Goal: Communication & Community: Answer question/provide support

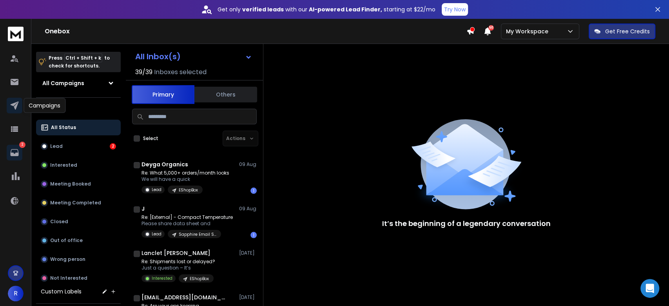
click at [16, 102] on icon at bounding box center [14, 105] width 8 height 8
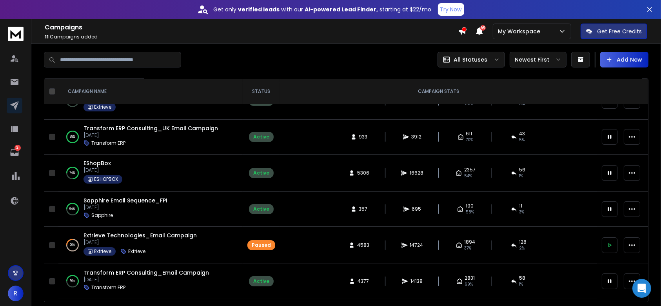
scroll to position [199, 0]
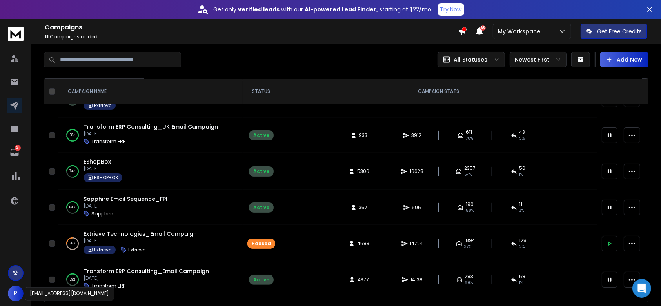
click at [16, 289] on span "R" at bounding box center [16, 293] width 16 height 16
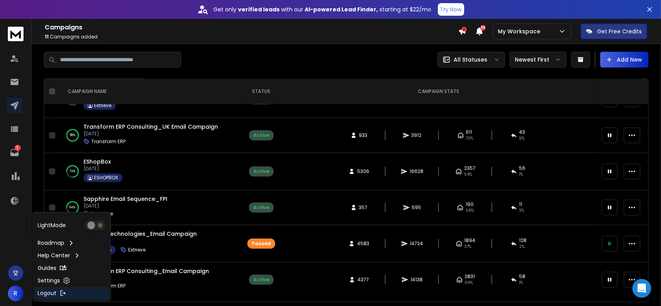
click at [42, 290] on p "Logout" at bounding box center [47, 293] width 19 height 8
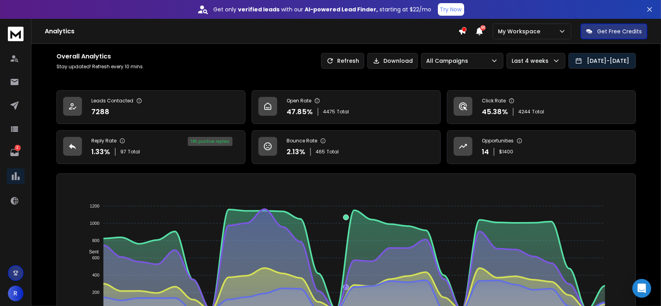
click at [623, 59] on button "14 Jul 2025 - 11 Aug 2025" at bounding box center [601, 61] width 67 height 16
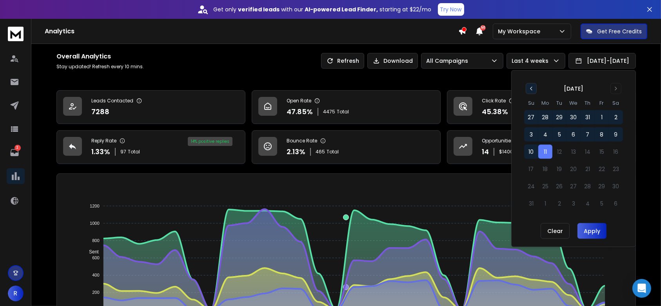
click at [531, 92] on button "Go to previous month" at bounding box center [531, 88] width 11 height 11
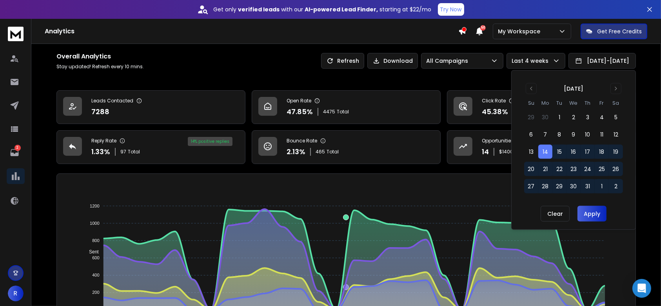
click at [545, 153] on button "14" at bounding box center [545, 152] width 14 height 14
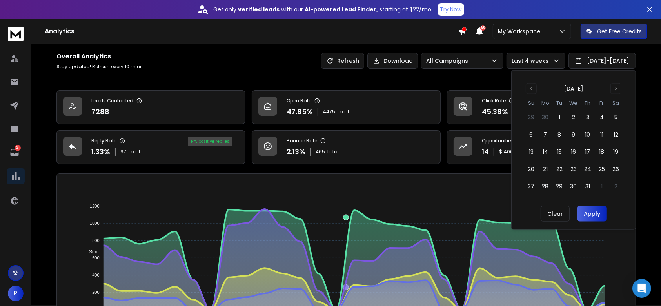
click at [609, 91] on div "July 2025" at bounding box center [573, 87] width 99 height 9
click at [614, 89] on icon "Go to next month" at bounding box center [616, 88] width 6 height 6
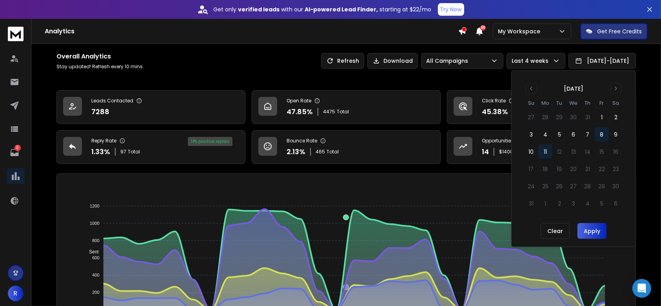
click at [602, 135] on button "8" at bounding box center [602, 134] width 14 height 14
click at [597, 230] on button "Apply" at bounding box center [591, 231] width 29 height 16
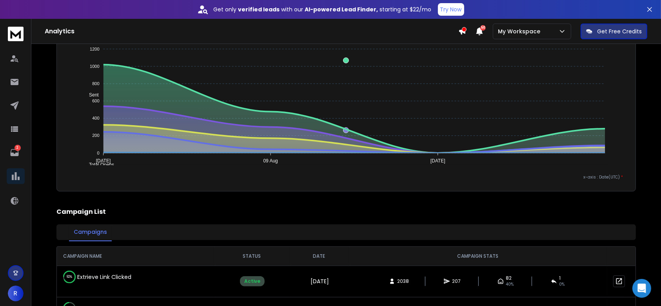
scroll to position [418, 0]
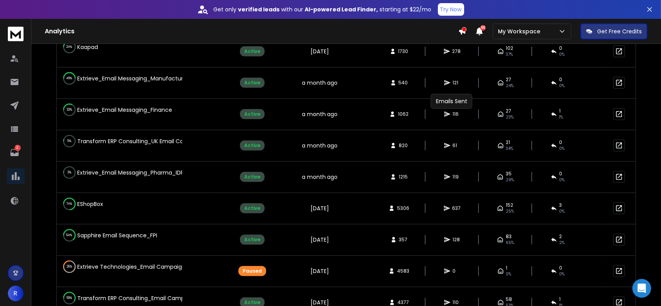
click at [453, 115] on span "116" at bounding box center [457, 114] width 8 height 6
copy span "116"
click at [453, 82] on span "121" at bounding box center [457, 83] width 8 height 6
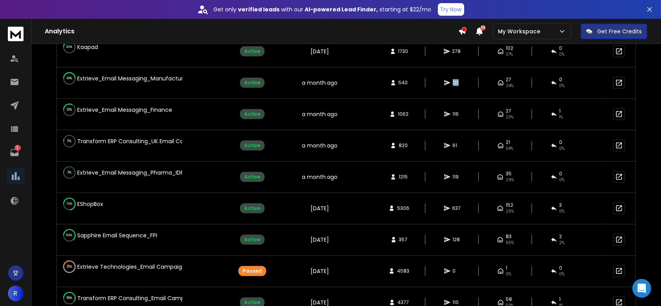
copy span "121"
click at [455, 179] on span "119" at bounding box center [457, 177] width 8 height 6
copy span "119"
click at [456, 209] on span "637" at bounding box center [456, 208] width 9 height 6
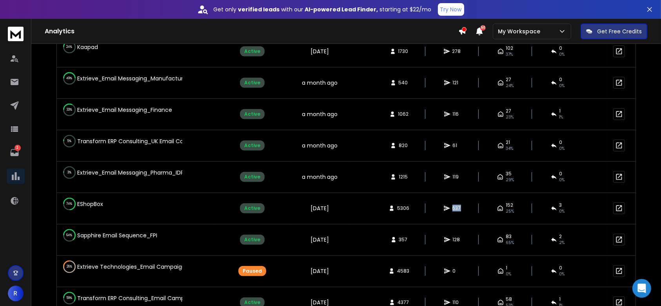
click at [456, 209] on span "637" at bounding box center [456, 208] width 9 height 6
copy span "637"
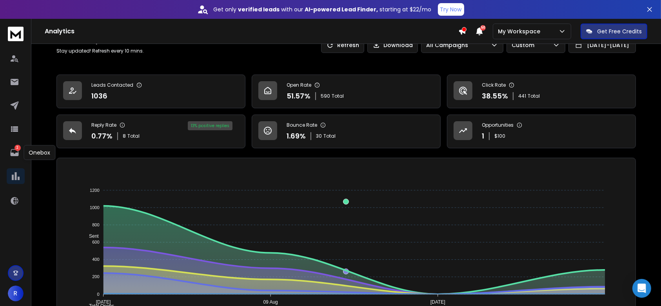
scroll to position [0, 0]
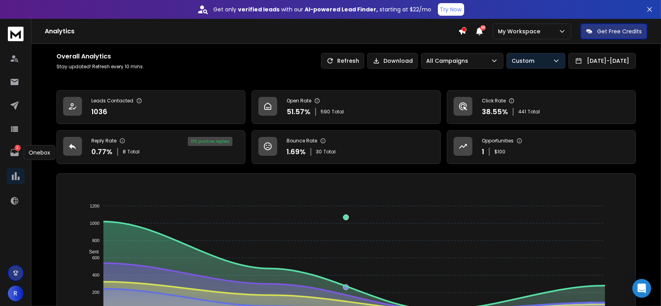
click at [552, 58] on icon "button" at bounding box center [556, 61] width 8 height 8
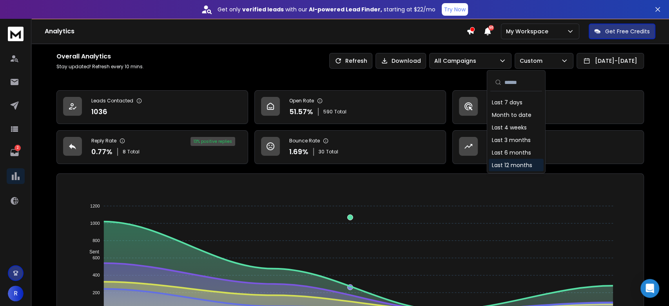
click at [508, 165] on div "Last 12 months" at bounding box center [512, 165] width 40 height 8
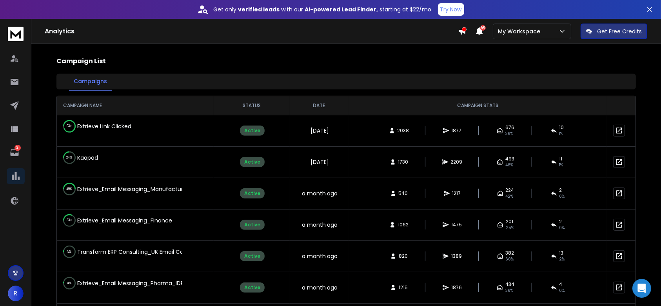
scroll to position [314, 0]
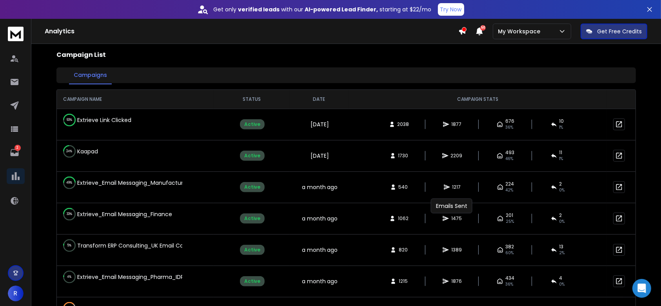
click at [457, 219] on span "1475" at bounding box center [456, 218] width 11 height 6
copy span "1475"
click at [457, 187] on span "1217" at bounding box center [456, 187] width 9 height 6
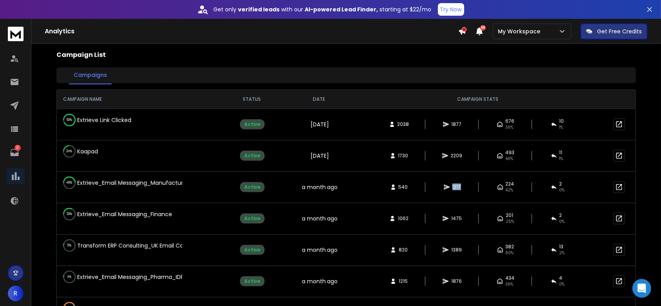
copy span "1217"
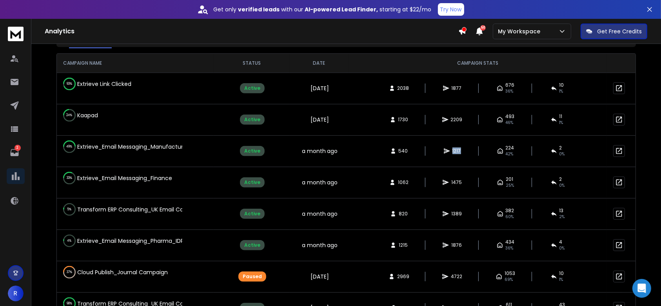
scroll to position [366, 0]
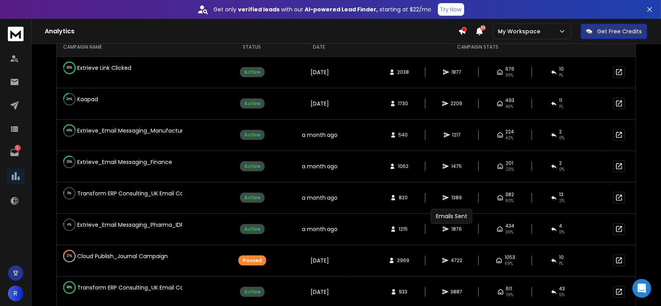
click at [453, 230] on span "1876" at bounding box center [456, 229] width 11 height 6
copy span "1876"
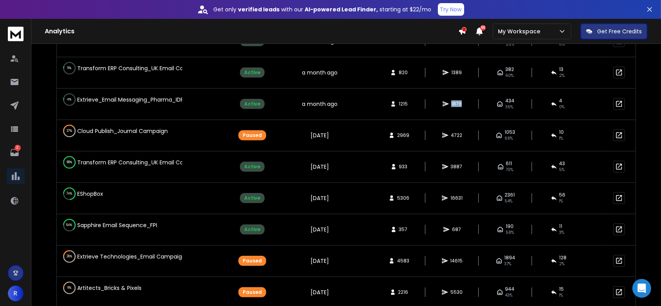
scroll to position [522, 0]
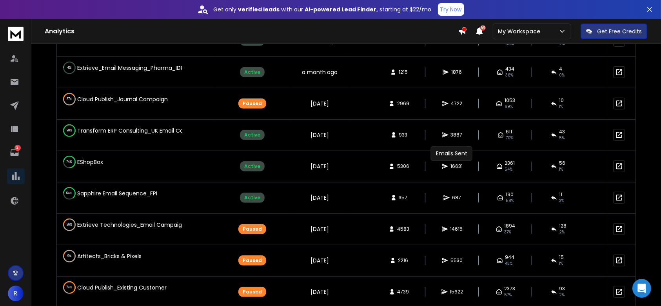
click at [453, 167] on span "16631" at bounding box center [456, 166] width 12 height 6
copy span "16631"
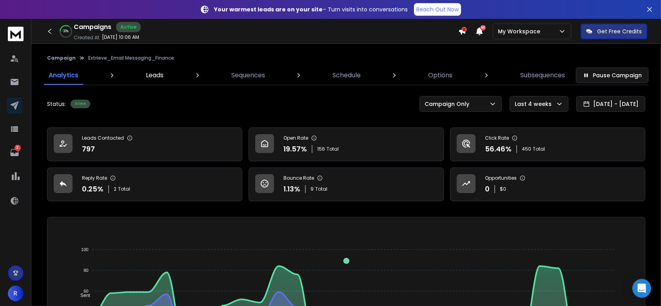
click at [160, 73] on p "Leads" at bounding box center [155, 75] width 18 height 9
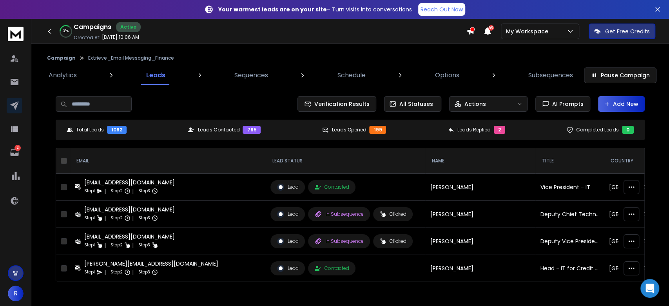
click at [118, 127] on div "1062" at bounding box center [117, 130] width 20 height 8
copy div "1062"
click at [245, 127] on div "795" at bounding box center [252, 130] width 18 height 8
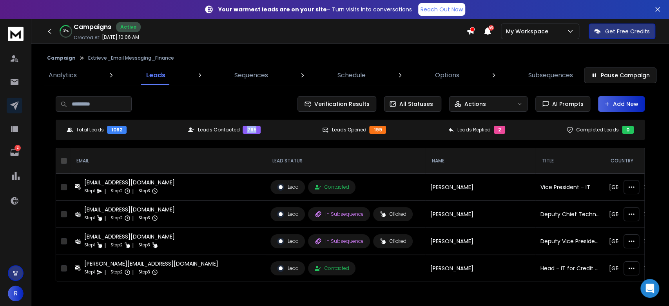
copy div "795"
click at [443, 76] on p "Options" at bounding box center [447, 75] width 24 height 9
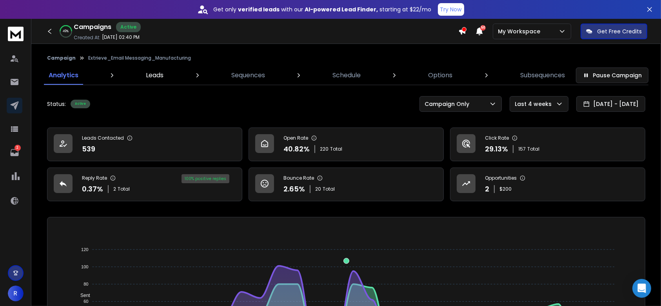
click at [157, 77] on p "Leads" at bounding box center [155, 75] width 18 height 9
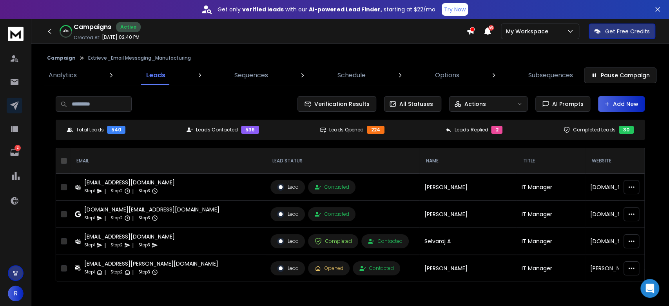
click at [114, 131] on div "540" at bounding box center [116, 130] width 18 height 8
copy div "540"
click at [251, 130] on div "539" at bounding box center [250, 130] width 18 height 8
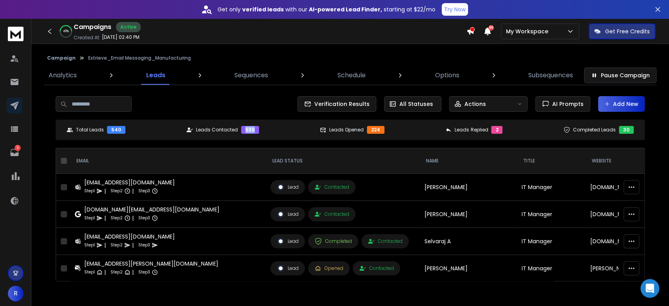
copy div "539"
click at [435, 76] on p "Options" at bounding box center [447, 75] width 24 height 9
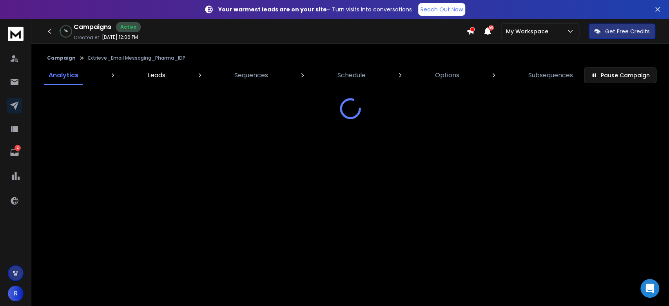
click at [156, 77] on p "Leads" at bounding box center [157, 75] width 18 height 9
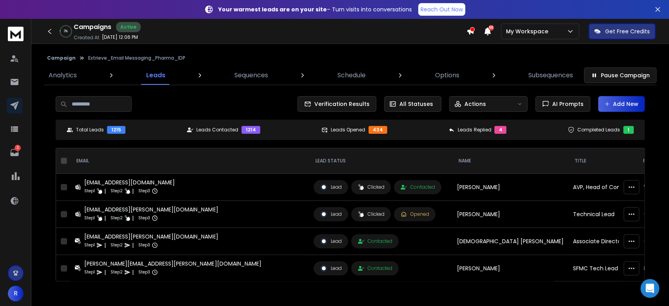
click at [118, 131] on div "1215" at bounding box center [116, 130] width 18 height 8
copy div "1215"
click at [251, 130] on div "1214" at bounding box center [250, 130] width 19 height 8
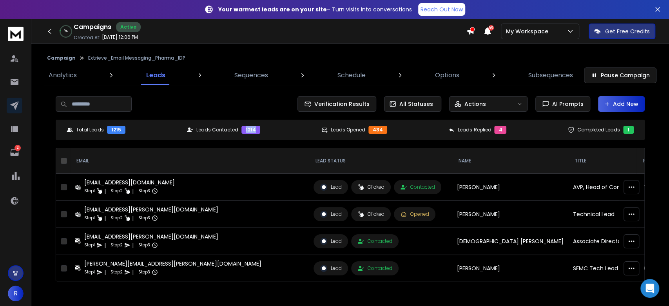
copy div "1214"
click at [446, 76] on p "Options" at bounding box center [447, 75] width 24 height 9
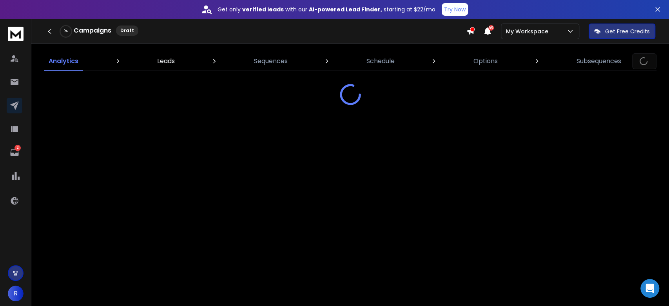
click at [160, 64] on p "Leads" at bounding box center [166, 60] width 18 height 9
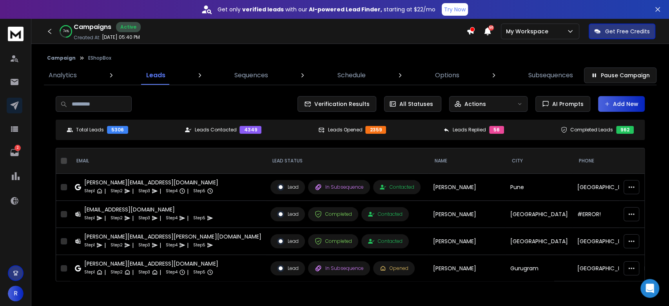
click at [117, 132] on div "5306" at bounding box center [117, 130] width 21 height 8
copy div "5306"
click at [245, 130] on div "4349" at bounding box center [250, 130] width 22 height 8
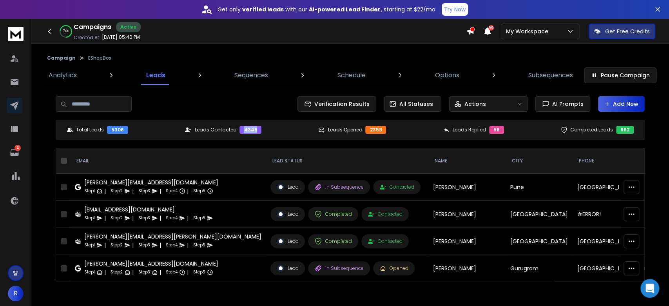
copy div "4349"
click at [437, 76] on p "Options" at bounding box center [447, 75] width 24 height 9
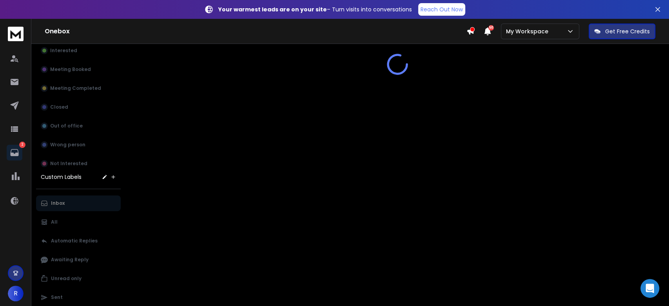
scroll to position [147, 0]
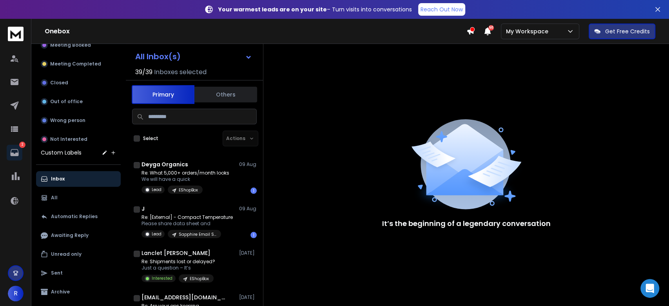
click at [67, 190] on button "All" at bounding box center [78, 198] width 85 height 16
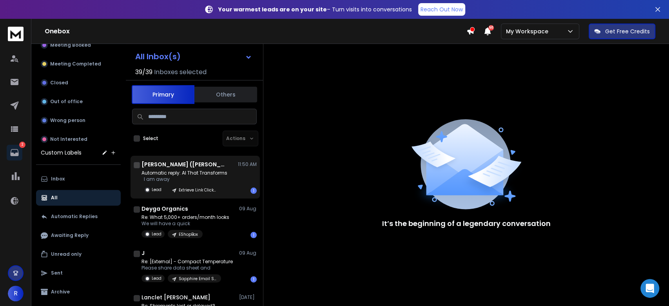
click at [219, 178] on p "﻿ ﻿ I am away" at bounding box center [184, 179] width 86 height 6
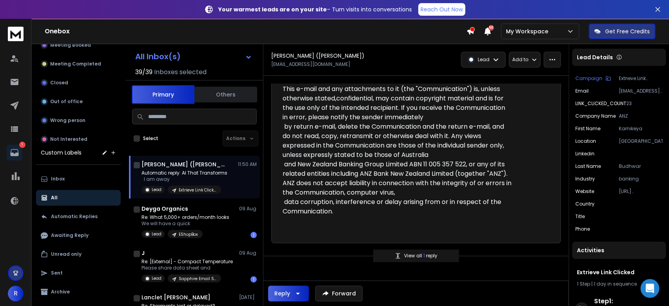
scroll to position [179, 0]
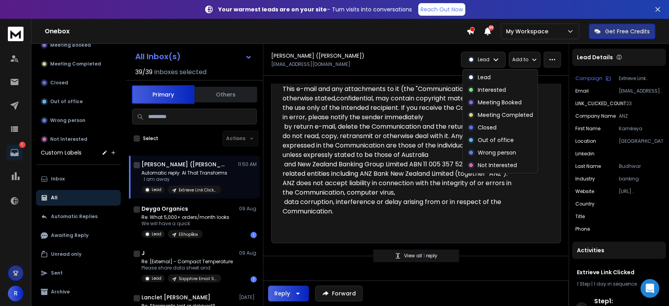
click at [488, 55] on div "Lead" at bounding box center [483, 59] width 44 height 15
click at [502, 165] on p "Not Interested" at bounding box center [497, 165] width 39 height 8
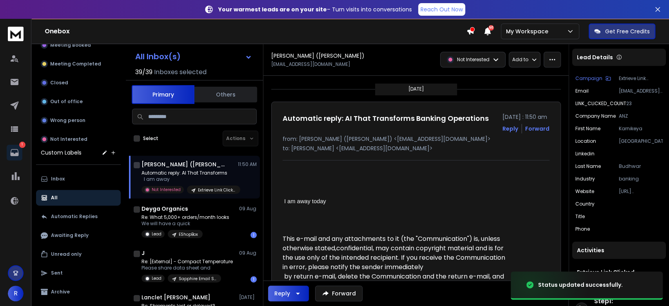
scroll to position [0, 0]
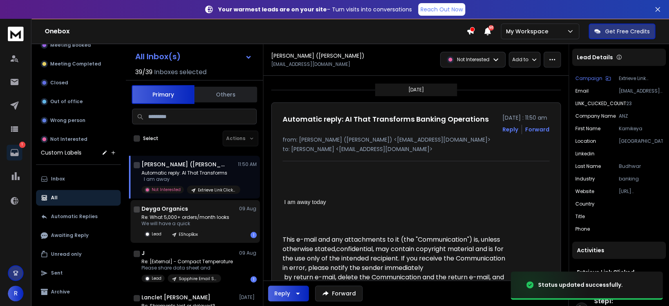
click at [238, 221] on div "Re: What 5,000+ orders/month looks We will have a quick Lead EShopBox 1" at bounding box center [198, 226] width 115 height 24
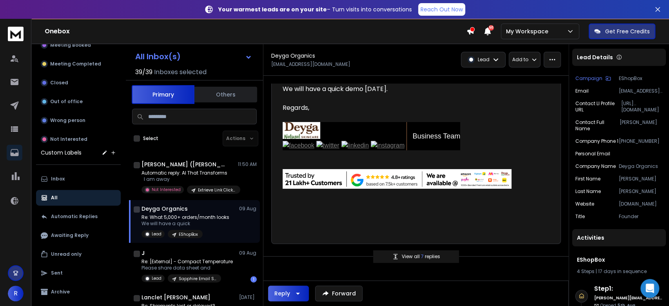
scroll to position [86, 0]
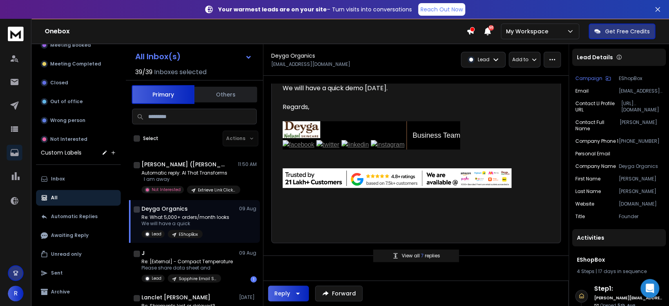
click at [424, 254] on p "View all 7 replies" at bounding box center [421, 255] width 38 height 6
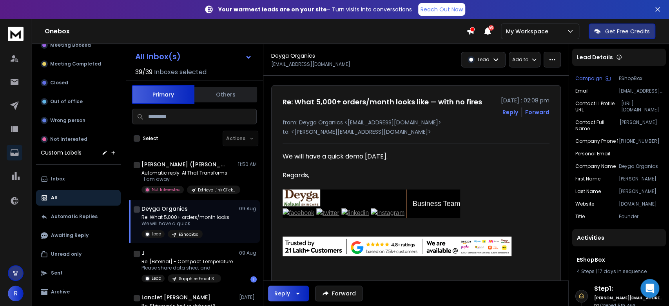
scroll to position [0, 0]
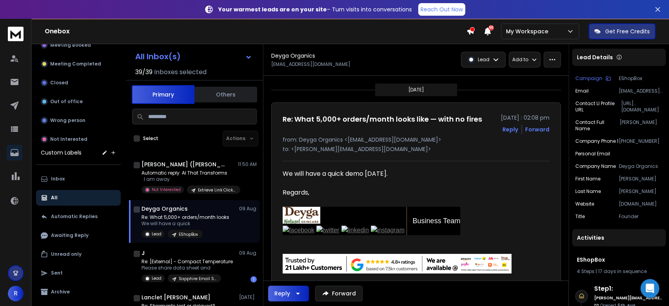
drag, startPoint x: 283, startPoint y: 172, endPoint x: 408, endPoint y: 176, distance: 124.7
click at [408, 176] on div "We will have a quick demo on monday." at bounding box center [397, 173] width 229 height 9
copy div "We will have a quick demo on monday."
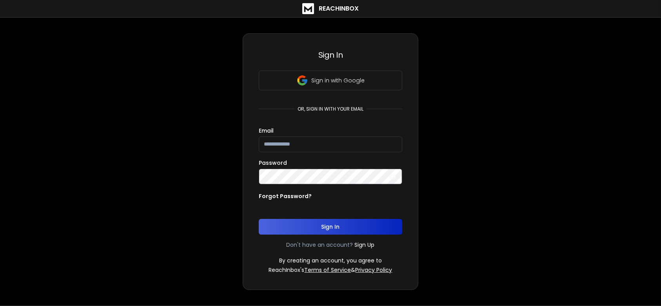
click at [306, 143] on input "email" at bounding box center [330, 144] width 143 height 16
type input "**********"
click at [354, 233] on button "Sign In" at bounding box center [330, 227] width 143 height 16
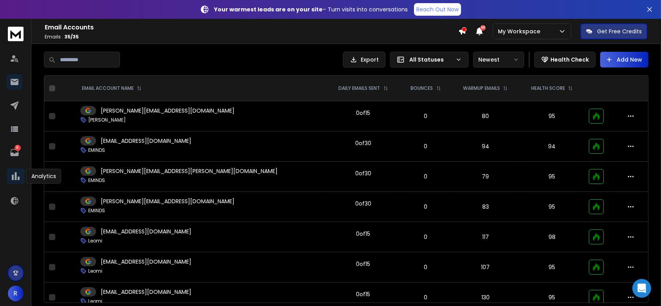
click at [15, 171] on icon at bounding box center [16, 176] width 12 height 12
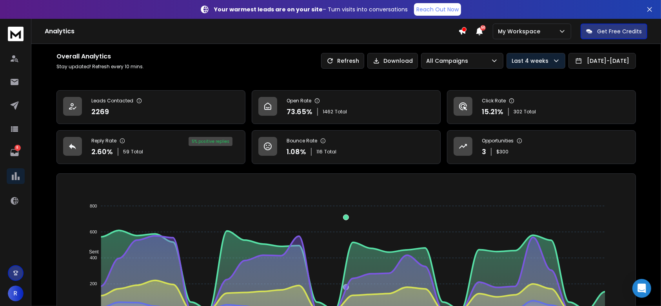
drag, startPoint x: 561, startPoint y: 57, endPoint x: 527, endPoint y: 66, distance: 35.2
click at [568, 56] on button "14 Jul 2025 - 11 Aug 2025" at bounding box center [601, 61] width 67 height 16
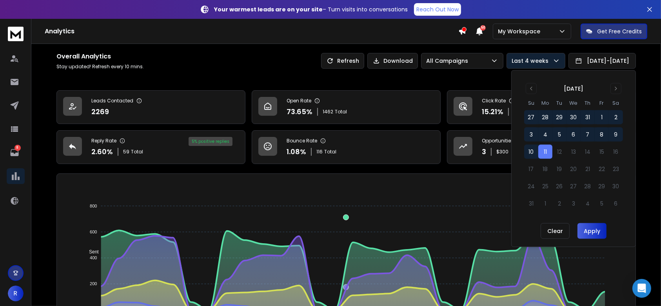
click at [511, 59] on p "Last 4 weeks" at bounding box center [531, 61] width 40 height 8
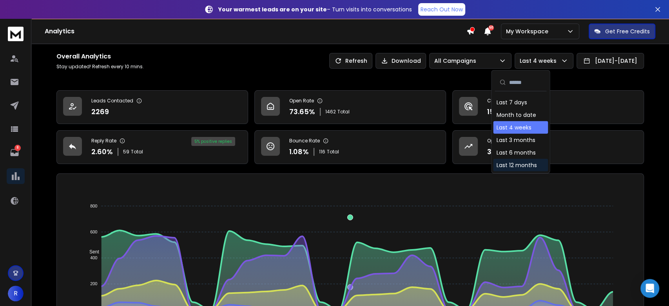
click at [535, 159] on div "Last 12 months" at bounding box center [520, 165] width 55 height 13
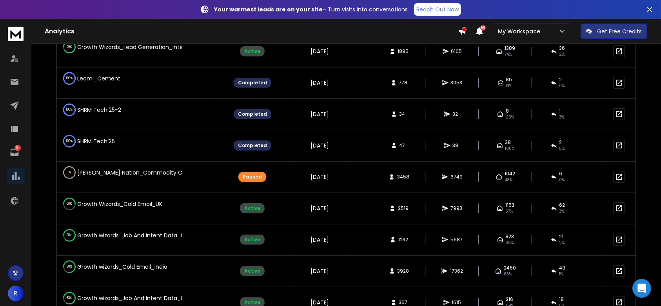
scroll to position [470, 0]
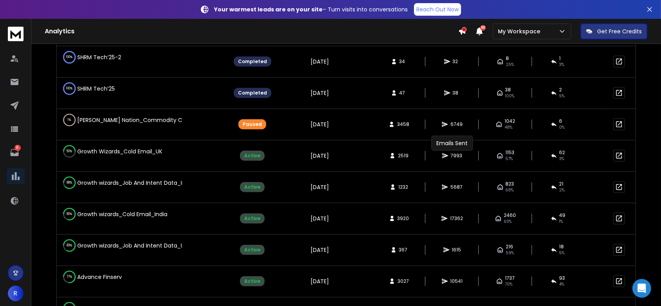
click at [455, 154] on span "7993" at bounding box center [457, 155] width 12 height 6
copy span "7993"
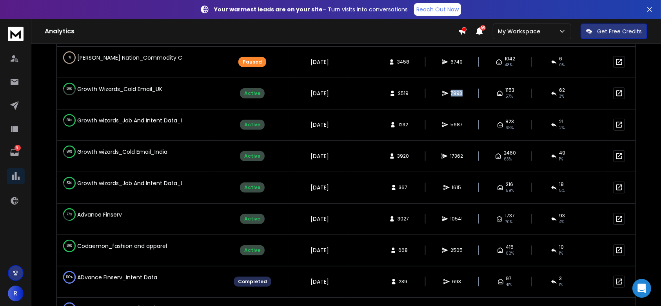
scroll to position [522, 0]
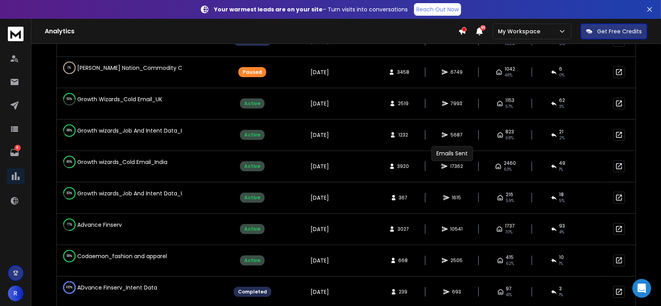
click at [458, 165] on span "17362" at bounding box center [456, 166] width 13 height 6
copy span "17362"
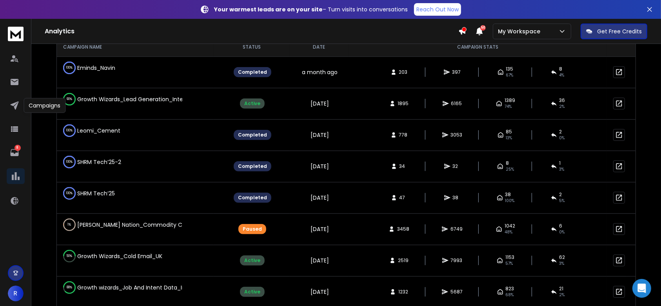
scroll to position [314, 0]
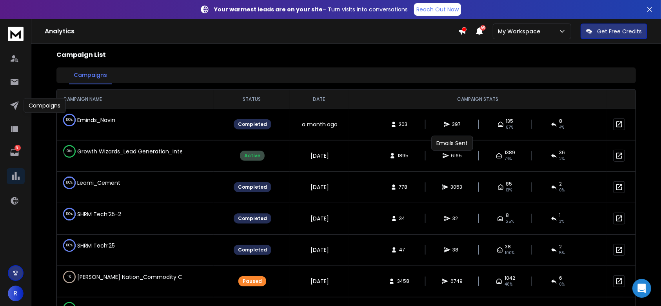
click at [457, 154] on span "6165" at bounding box center [456, 155] width 11 height 6
copy span "6165"
click at [457, 122] on span "397" at bounding box center [456, 124] width 9 height 6
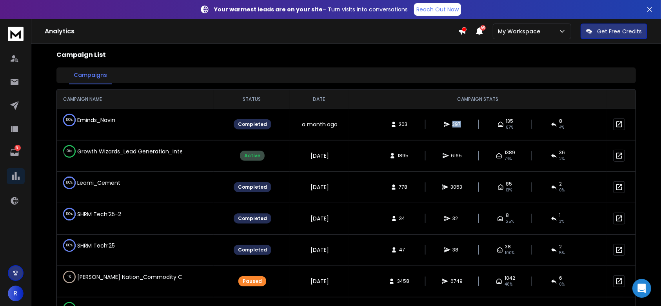
copy span "397"
click at [460, 185] on span "3053" at bounding box center [457, 187] width 12 height 6
copy span "3053"
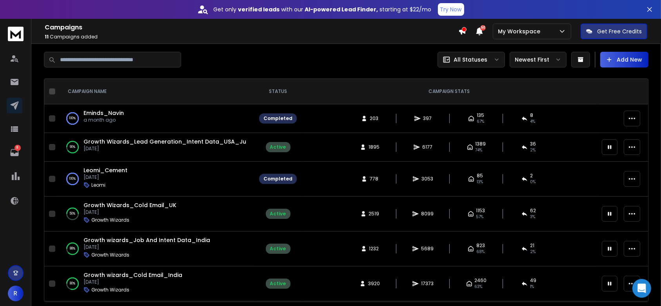
scroll to position [179, 0]
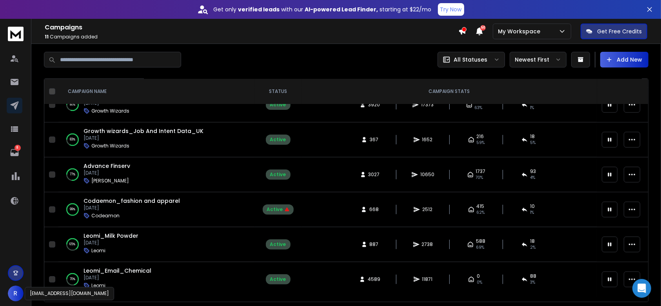
click at [13, 294] on span "R" at bounding box center [16, 293] width 16 height 16
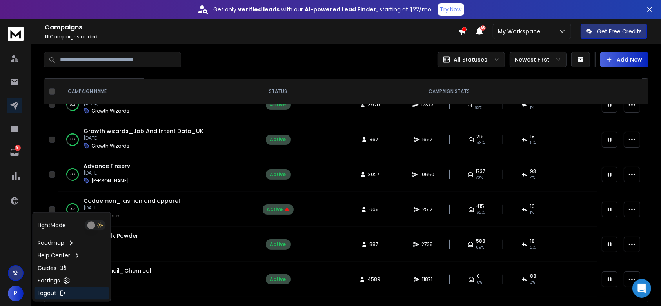
click at [62, 292] on icon at bounding box center [63, 292] width 7 height 7
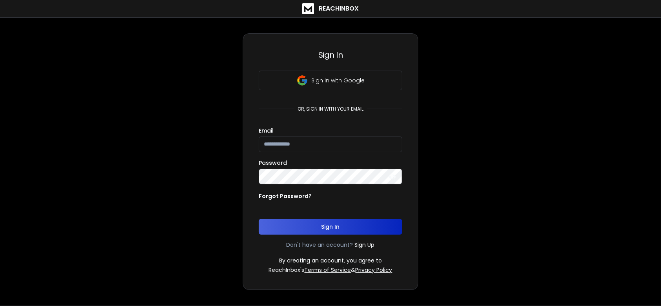
click at [307, 148] on input "email" at bounding box center [330, 144] width 143 height 16
type input "**********"
click at [361, 223] on button "Sign In" at bounding box center [330, 227] width 143 height 16
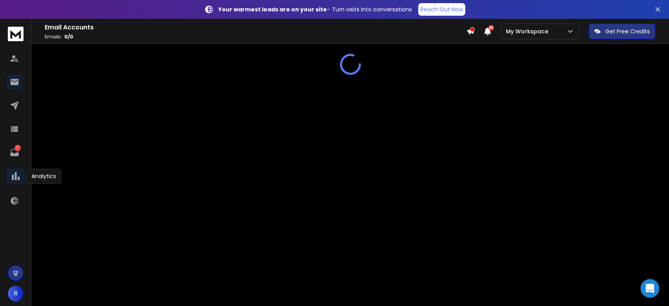
click at [13, 177] on icon at bounding box center [16, 176] width 12 height 12
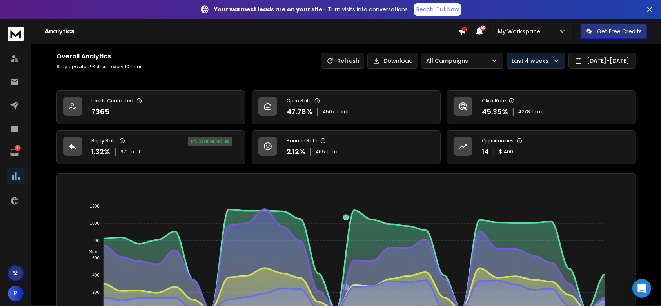
click at [511, 58] on p "Last 4 weeks" at bounding box center [531, 61] width 40 height 8
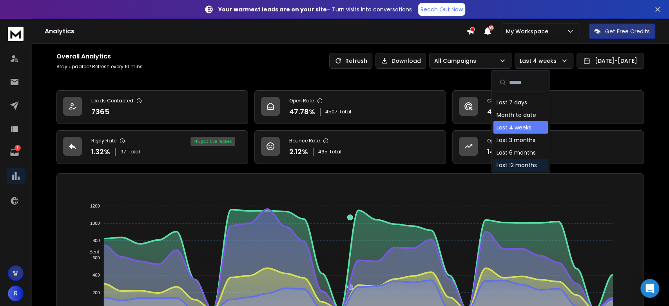
click at [522, 161] on div "Last 12 months" at bounding box center [516, 165] width 40 height 8
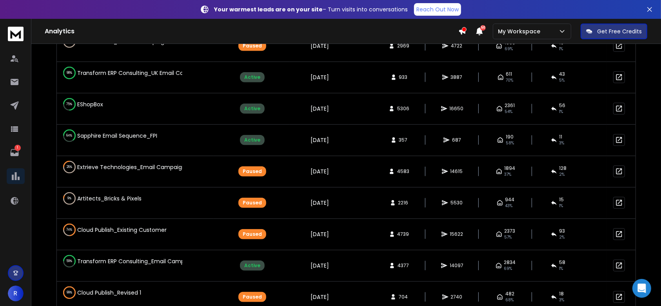
scroll to position [584, 0]
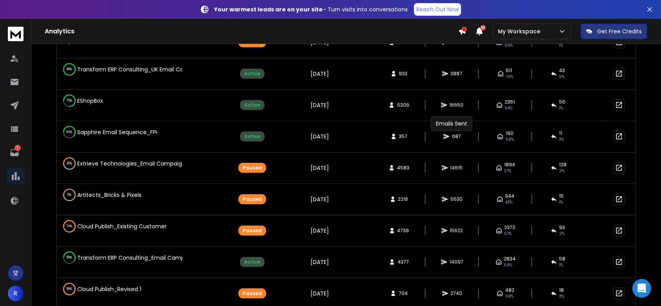
click at [452, 133] on span "687" at bounding box center [456, 136] width 9 height 6
copy span "687"
click at [17, 295] on span "R" at bounding box center [16, 293] width 16 height 16
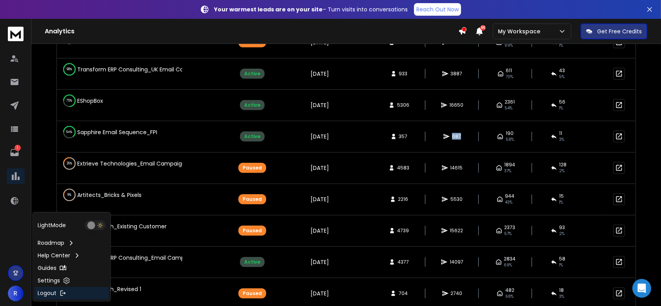
click at [52, 296] on p "Logout" at bounding box center [47, 293] width 19 height 8
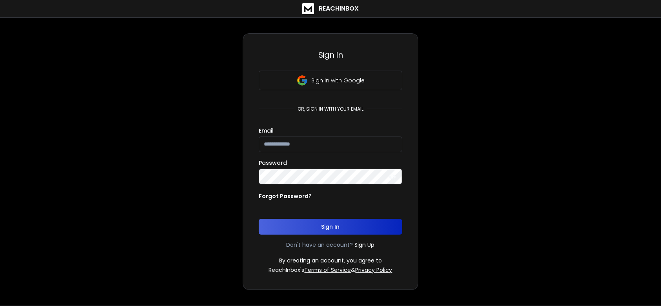
click at [321, 140] on input "email" at bounding box center [330, 144] width 143 height 16
type input "**********"
click at [332, 225] on button "Sign In" at bounding box center [330, 227] width 143 height 16
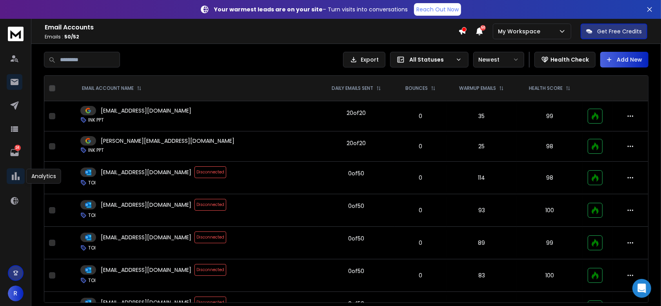
click at [15, 170] on icon at bounding box center [16, 176] width 12 height 12
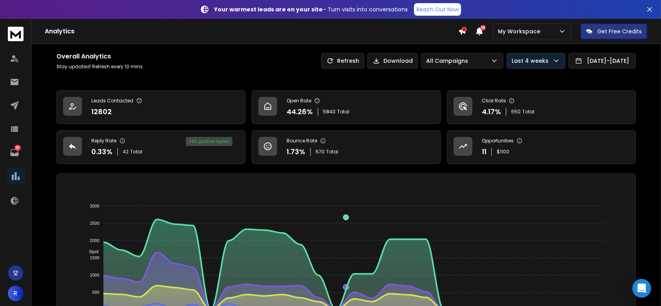
click at [552, 57] on icon "button" at bounding box center [556, 61] width 8 height 8
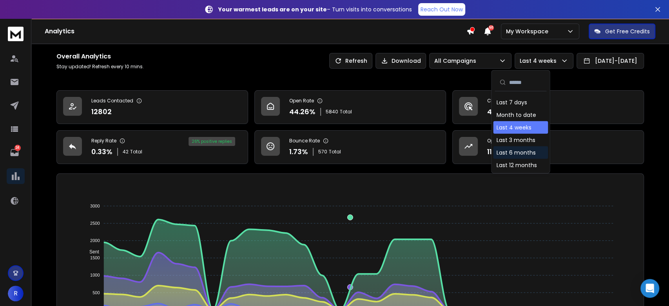
click at [532, 157] on div "Last 6 months" at bounding box center [520, 152] width 55 height 13
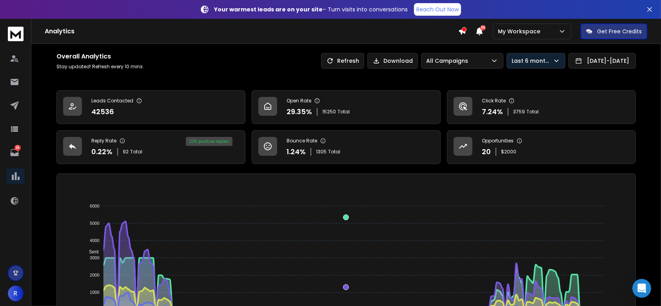
click at [518, 63] on p "Last 6 months" at bounding box center [531, 61] width 41 height 8
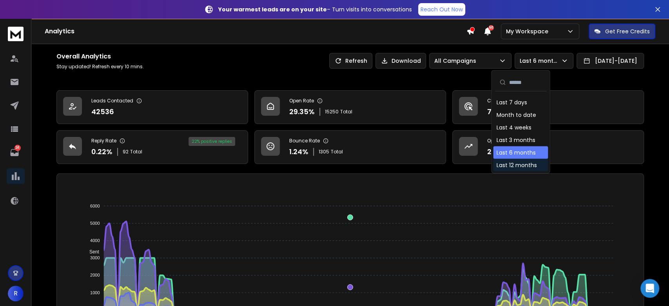
click at [527, 161] on div "Last 12 months" at bounding box center [516, 165] width 40 height 8
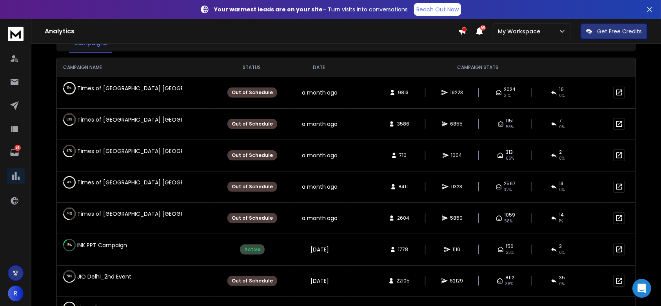
scroll to position [406, 0]
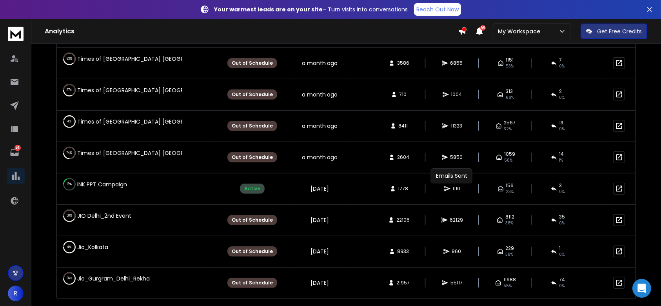
click at [456, 190] on span "1110" at bounding box center [457, 188] width 8 height 6
copy span "1110"
click at [19, 282] on div "R" at bounding box center [16, 283] width 16 height 36
click at [16, 292] on span "R" at bounding box center [16, 293] width 16 height 16
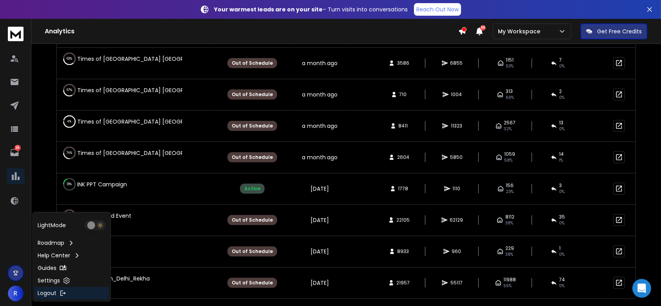
click at [63, 297] on div "Logout" at bounding box center [71, 292] width 74 height 13
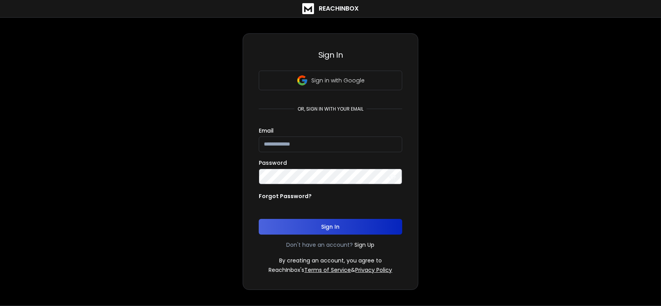
click at [284, 147] on input "email" at bounding box center [330, 144] width 143 height 16
type input "**********"
click at [366, 225] on button "Sign In" at bounding box center [330, 227] width 143 height 16
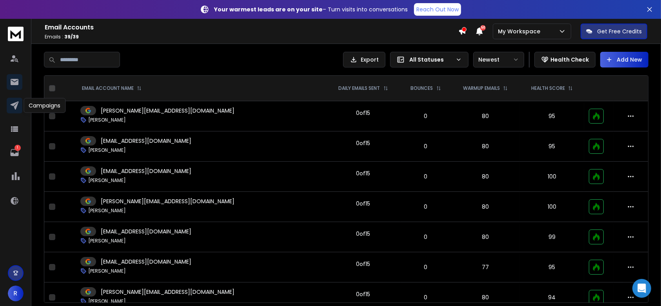
click at [12, 103] on icon at bounding box center [14, 105] width 9 height 9
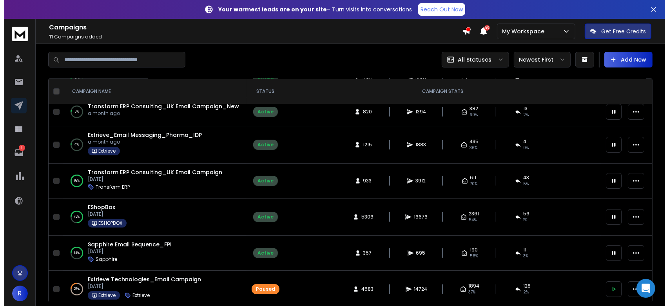
scroll to position [157, 0]
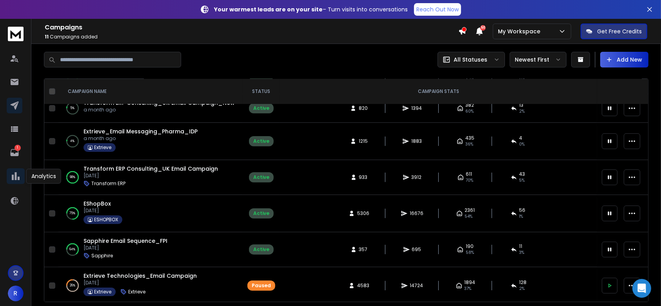
click at [12, 175] on icon at bounding box center [16, 176] width 8 height 8
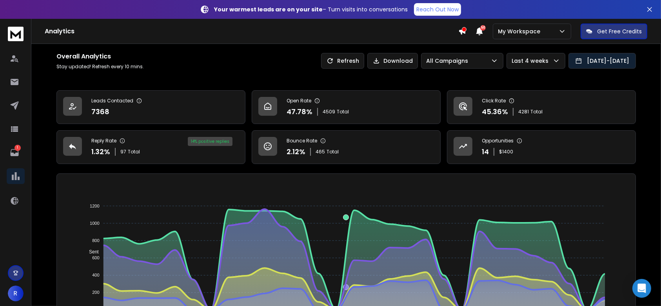
click at [590, 63] on button "14 Jul 2025 - 11 Aug 2025" at bounding box center [601, 61] width 67 height 16
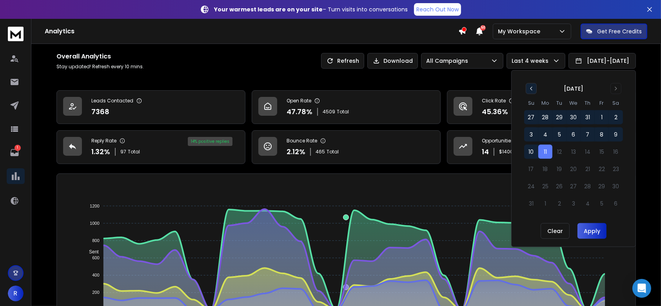
click at [534, 92] on button "Go to previous month" at bounding box center [531, 88] width 11 height 11
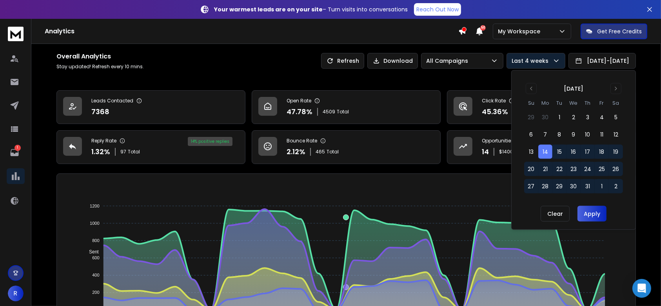
click at [513, 62] on p "Last 4 weeks" at bounding box center [531, 61] width 40 height 8
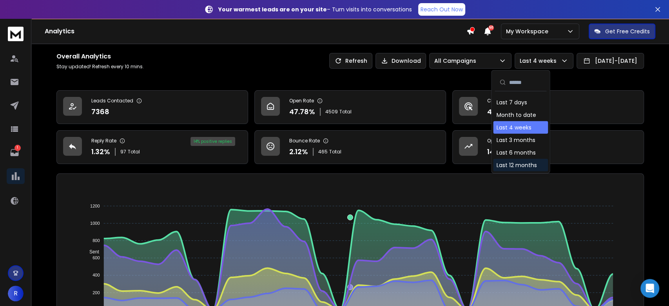
click at [531, 165] on div "Last 12 months" at bounding box center [516, 165] width 40 height 8
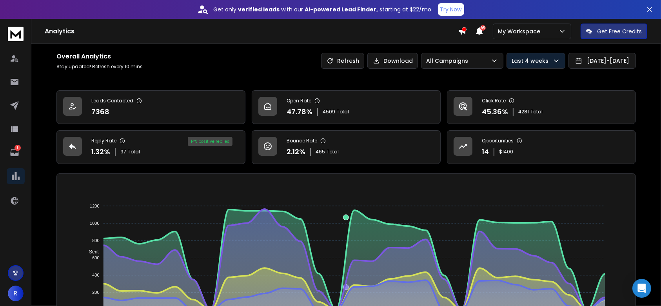
click at [552, 58] on icon "button" at bounding box center [556, 61] width 8 height 8
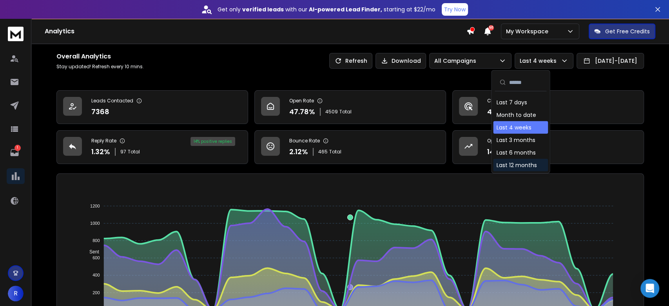
click at [522, 165] on div "Last 12 months" at bounding box center [516, 165] width 40 height 8
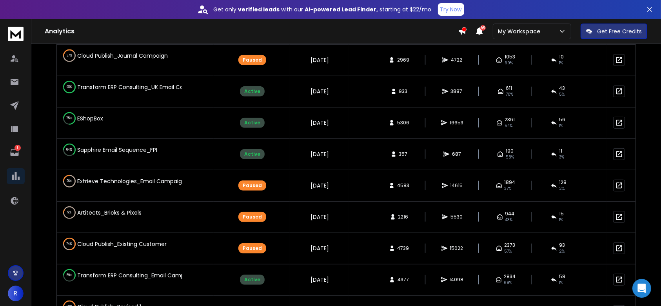
scroll to position [575, 0]
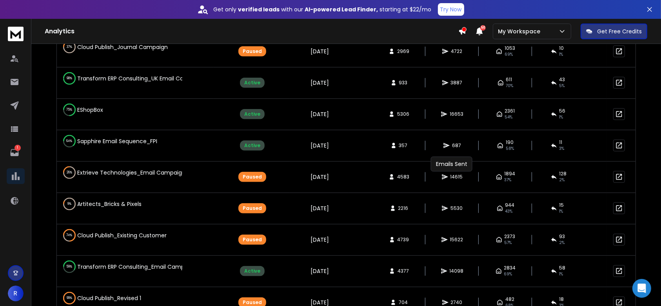
click at [454, 177] on span "14615" at bounding box center [456, 177] width 13 height 6
copy span "14615"
click at [17, 152] on icon at bounding box center [14, 152] width 9 height 9
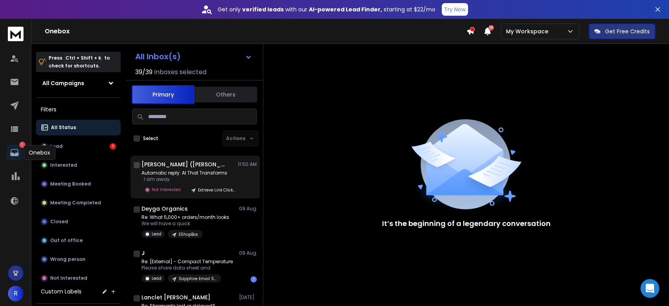
click at [244, 176] on div "Automatic reply: AI That Transforms ﻿ ﻿ I am away Not Interested Extrieve Link …" at bounding box center [198, 182] width 115 height 24
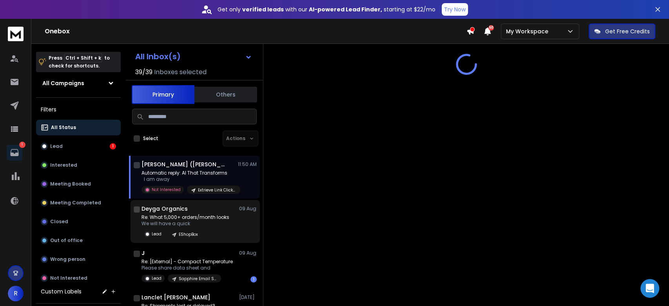
click at [239, 223] on div "Re: What 5,000+ orders/month looks We will have a quick Lead EShopBox" at bounding box center [198, 226] width 115 height 24
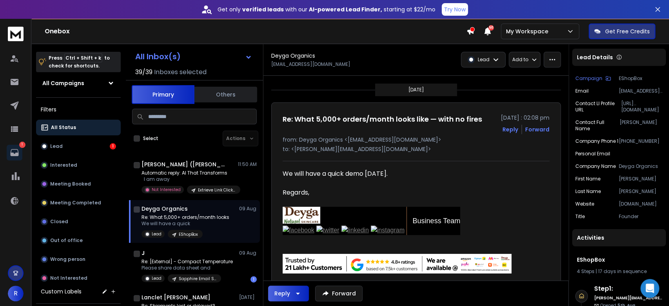
drag, startPoint x: 283, startPoint y: 174, endPoint x: 409, endPoint y: 171, distance: 126.2
click at [409, 171] on div "We will have a quick demo [DATE]." at bounding box center [397, 173] width 229 height 9
copy div "We will have a quick demo [DATE]."
click at [507, 129] on button "Reply" at bounding box center [510, 129] width 16 height 8
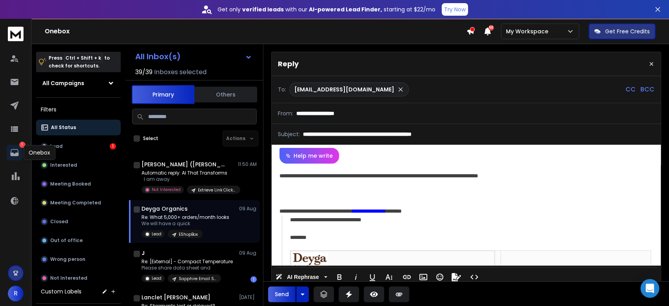
click at [279, 174] on div "**********" at bounding box center [460, 175] width 363 height 9
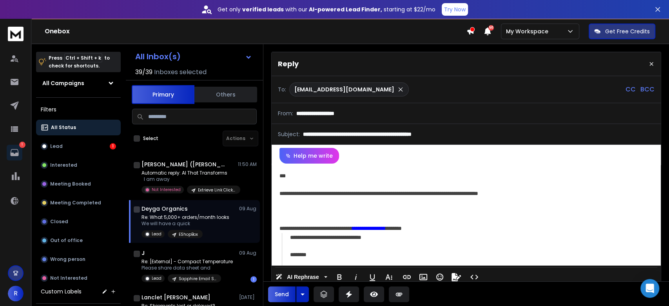
click at [543, 194] on div "**********" at bounding box center [460, 193] width 363 height 9
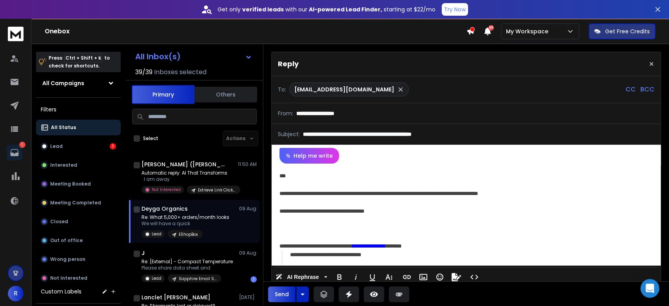
click at [312, 233] on div at bounding box center [465, 237] width 372 height 9
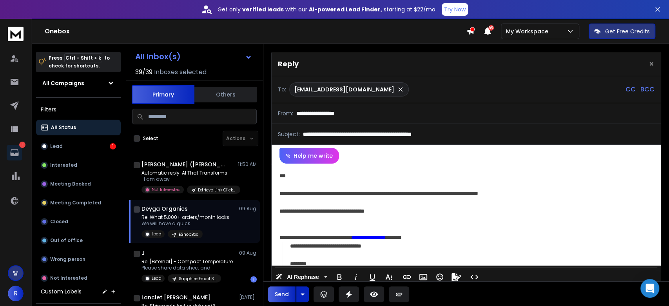
click at [628, 92] on p "CC" at bounding box center [630, 89] width 10 height 9
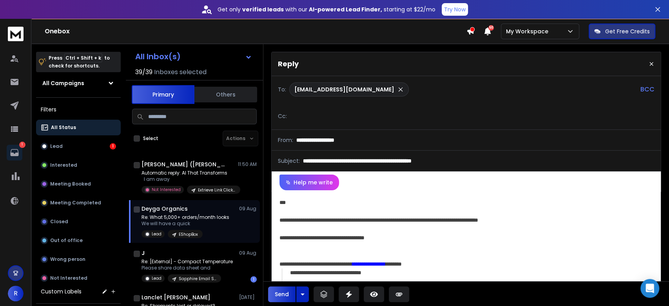
paste input "**********"
type input "**********"
click at [421, 142] on div "**********" at bounding box center [466, 183] width 390 height 263
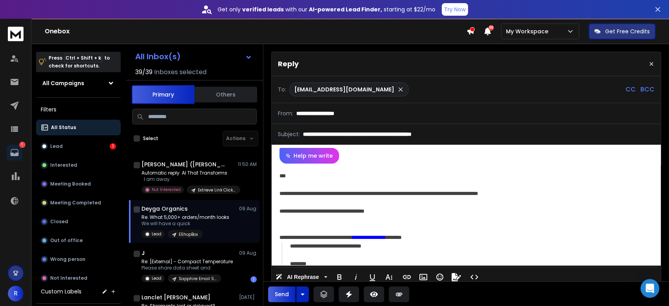
click at [412, 111] on input "**********" at bounding box center [475, 113] width 358 height 8
click at [629, 91] on p "CC" at bounding box center [630, 89] width 10 height 9
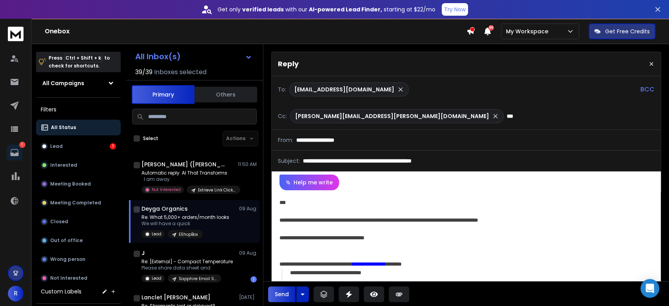
type input "**********"
click at [647, 91] on p "BCC" at bounding box center [647, 89] width 14 height 9
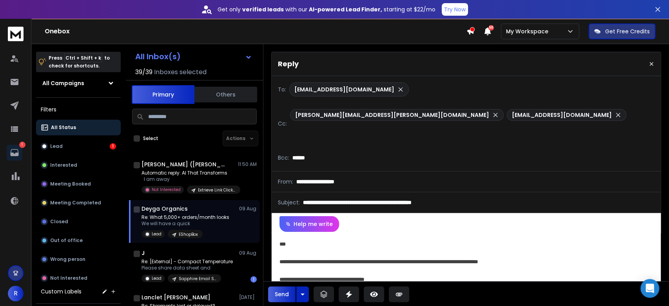
type input "**********"
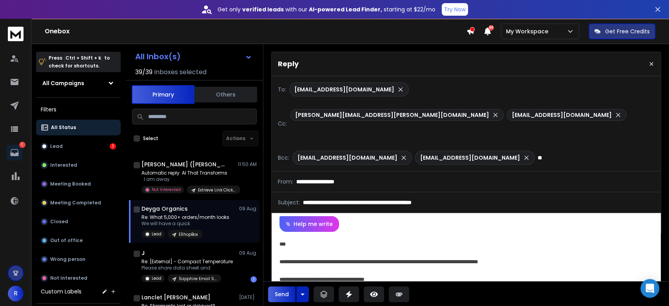
type input "**********"
click at [575, 165] on div "**********" at bounding box center [466, 204] width 390 height 305
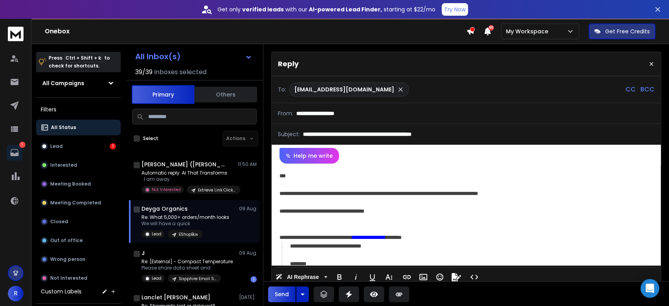
click at [630, 91] on p "CC" at bounding box center [630, 89] width 10 height 9
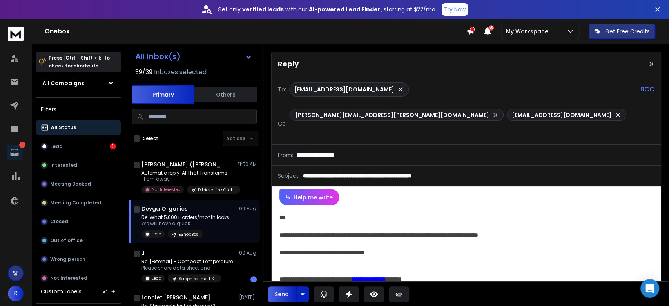
click at [645, 91] on p "BCC" at bounding box center [647, 89] width 14 height 9
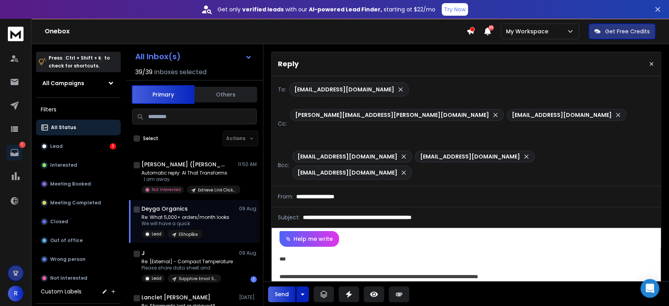
click at [398, 188] on div "**********" at bounding box center [466, 196] width 389 height 20
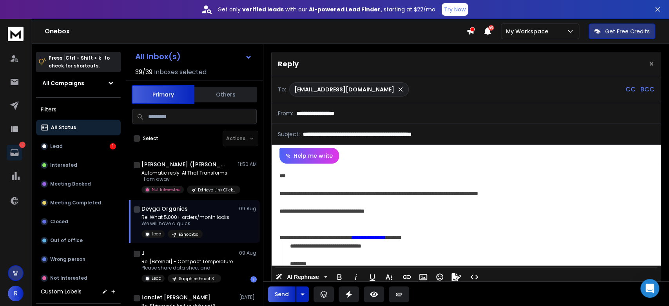
click at [466, 205] on div "**********" at bounding box center [466, 170] width 390 height 236
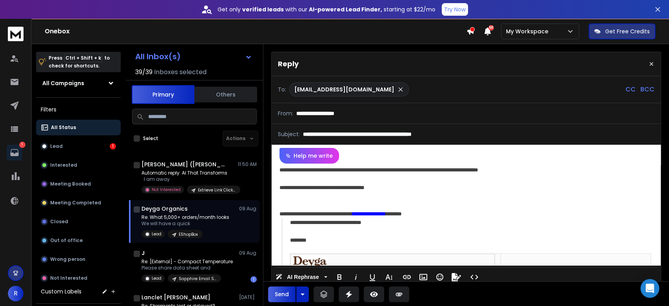
scroll to position [0, 0]
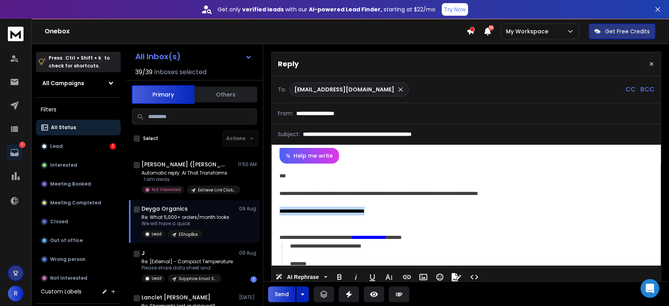
drag, startPoint x: 395, startPoint y: 210, endPoint x: 277, endPoint y: 214, distance: 118.1
click at [277, 214] on div "**********" at bounding box center [465, 214] width 387 height 102
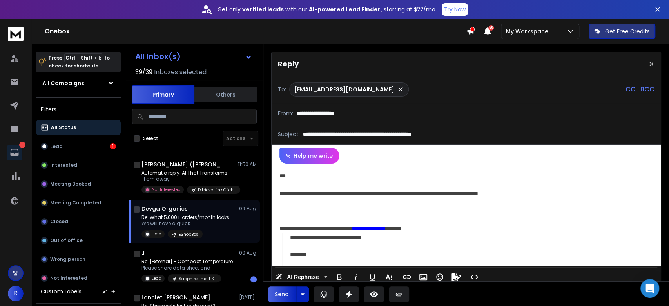
click at [353, 193] on div "**********" at bounding box center [460, 193] width 363 height 9
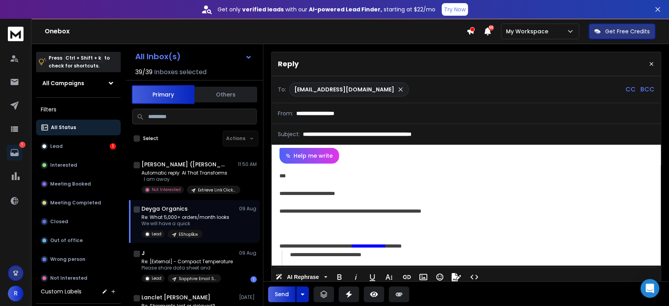
click at [294, 230] on div at bounding box center [465, 228] width 372 height 9
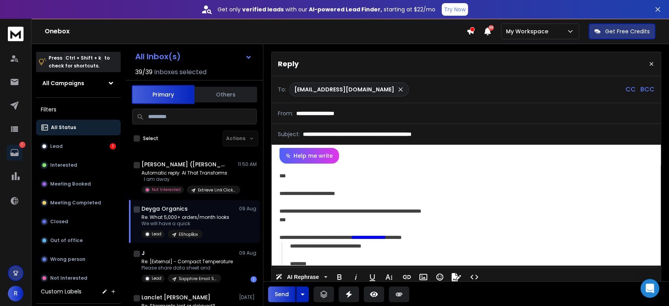
click at [281, 219] on div "***" at bounding box center [460, 219] width 363 height 9
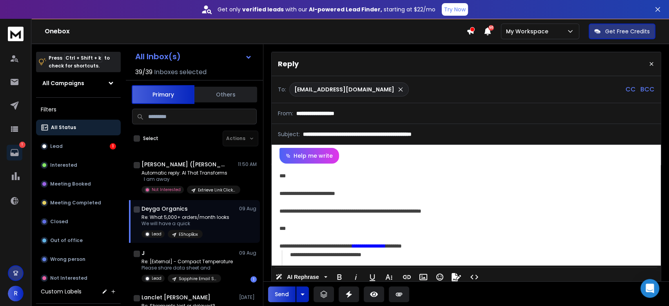
click at [282, 228] on div "***" at bounding box center [460, 228] width 363 height 9
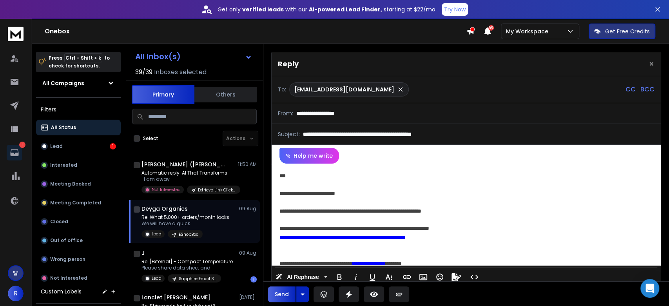
click at [279, 229] on div "**********" at bounding box center [460, 228] width 363 height 9
click at [633, 89] on p "CC" at bounding box center [630, 89] width 10 height 9
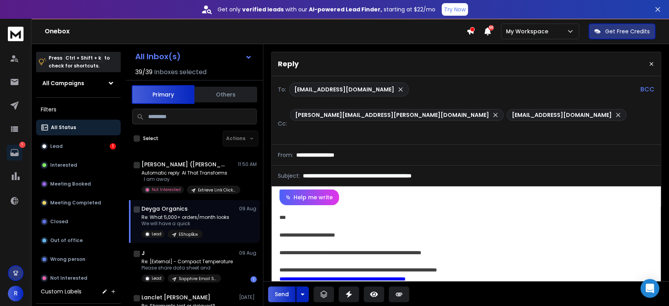
click at [646, 89] on p "BCC" at bounding box center [647, 89] width 14 height 9
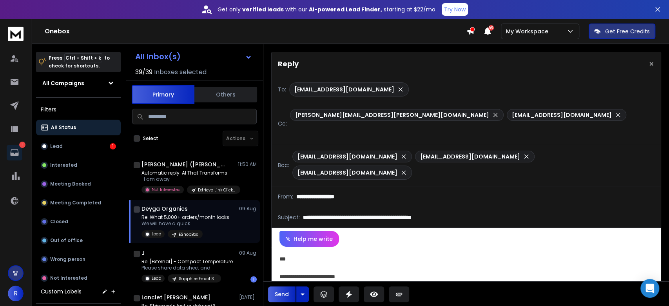
click at [438, 207] on div "**********" at bounding box center [466, 217] width 389 height 20
click at [451, 180] on div "**********" at bounding box center [466, 211] width 390 height 319
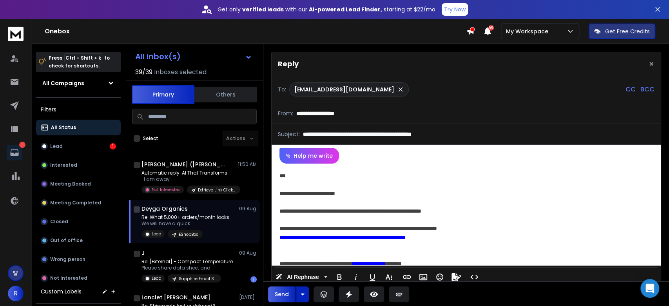
click at [273, 295] on button "Send" at bounding box center [281, 294] width 27 height 16
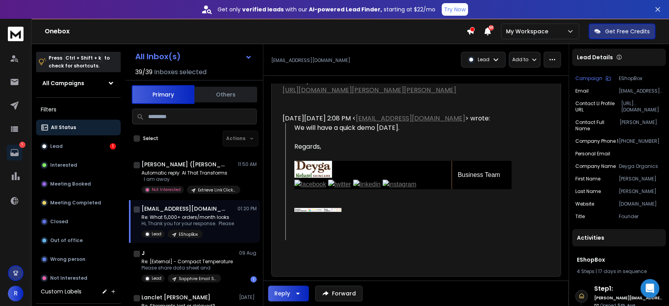
scroll to position [221, 0]
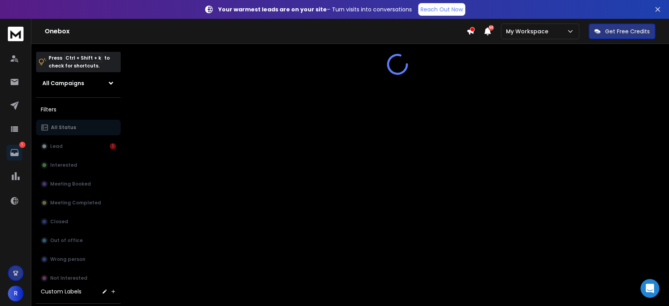
click at [94, 129] on div "All Status Lead 1 Interested Meeting Booked Meeting Completed Closed Out of off…" at bounding box center [78, 203] width 85 height 166
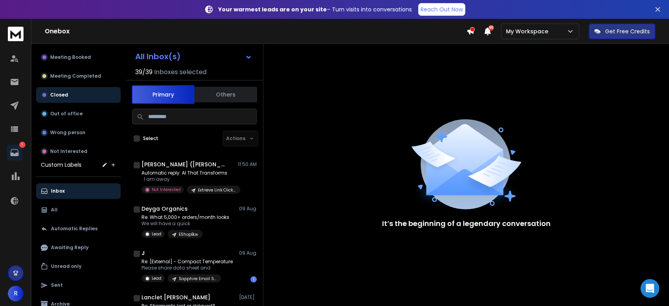
scroll to position [147, 0]
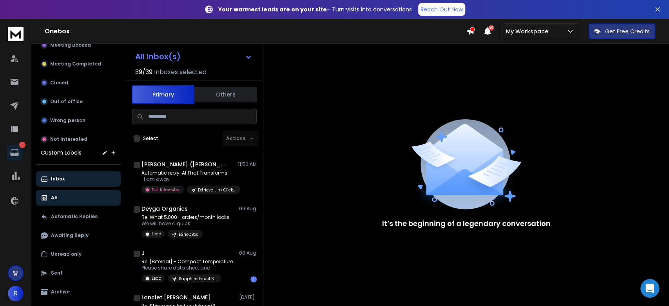
click at [53, 194] on p "All" at bounding box center [54, 197] width 7 height 6
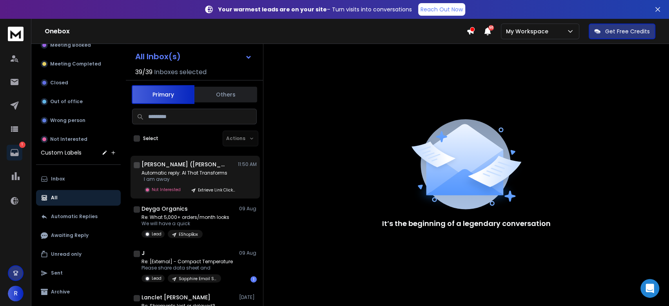
click at [253, 175] on div "Automatic reply: AI That Transforms ﻿ ﻿ I am away Not Interested Extrieve Link …" at bounding box center [198, 182] width 115 height 24
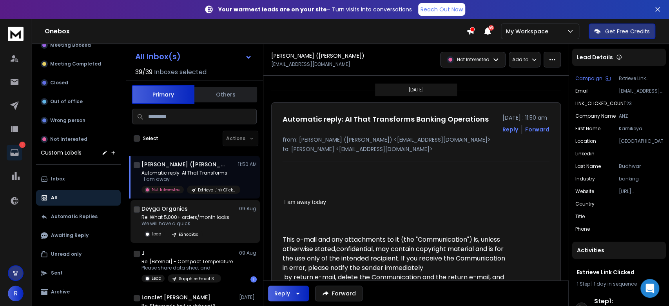
click at [239, 219] on div "Re: What 5,000+ orders/month looks We will have a quick Lead EShopBox" at bounding box center [198, 226] width 115 height 24
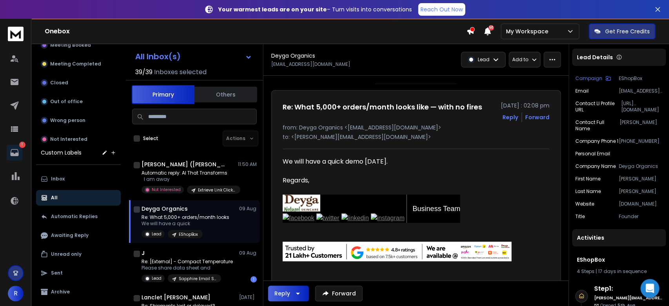
scroll to position [0, 0]
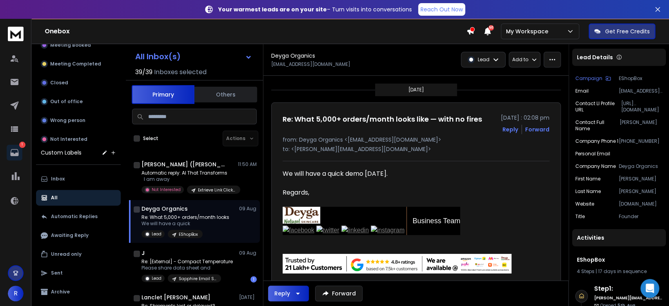
click at [185, 120] on input at bounding box center [194, 117] width 125 height 16
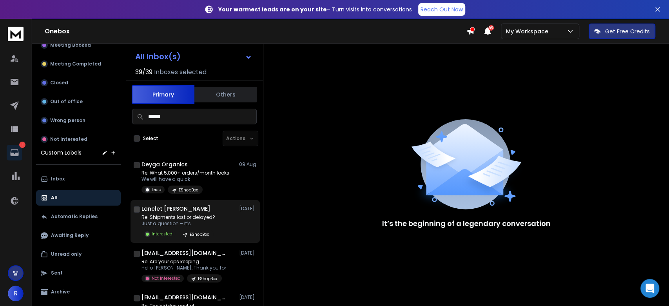
type input "*****"
click at [228, 221] on div "Re: Shipments lost or delayed? Just a question – It’s Interested EShopBox" at bounding box center [198, 226] width 115 height 24
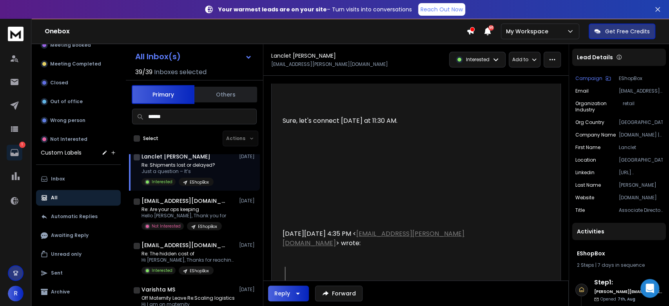
scroll to position [104, 0]
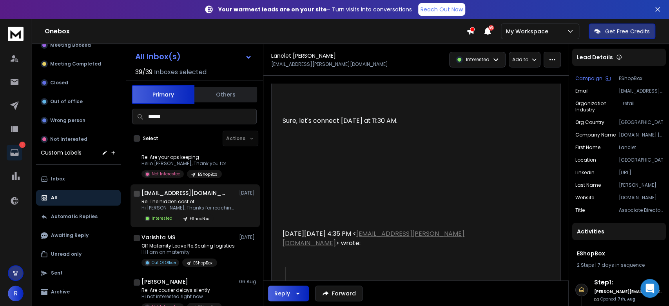
click at [241, 210] on div "Re: The hidden cost of Hi [PERSON_NAME], Thanks for reaching out. Interested ES…" at bounding box center [198, 210] width 115 height 24
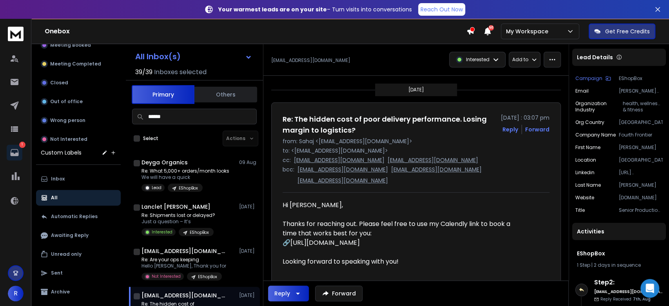
scroll to position [0, 0]
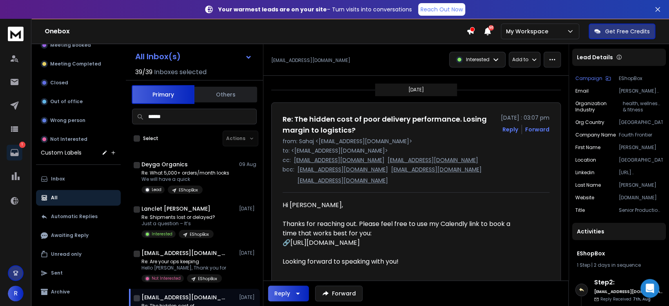
click at [223, 183] on div "Re: What 5,000+ orders/month looks We will have a quick Lead EShopBox" at bounding box center [185, 182] width 88 height 24
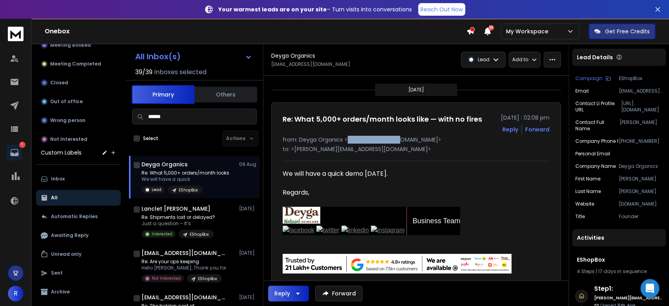
drag, startPoint x: 346, startPoint y: 140, endPoint x: 399, endPoint y: 138, distance: 53.0
click at [399, 138] on p "from: Deyga Organics <[EMAIL_ADDRESS][DOMAIN_NAME]>" at bounding box center [416, 140] width 267 height 8
copy p "[EMAIL_ADDRESS][DOMAIN_NAME]"
drag, startPoint x: 281, startPoint y: 174, endPoint x: 423, endPoint y: 183, distance: 142.2
click at [423, 183] on div "Re: What 5,000+ orders/month looks like — with no fires [DATE] : 02:08 pm Reply…" at bounding box center [416, 215] width 290 height 226
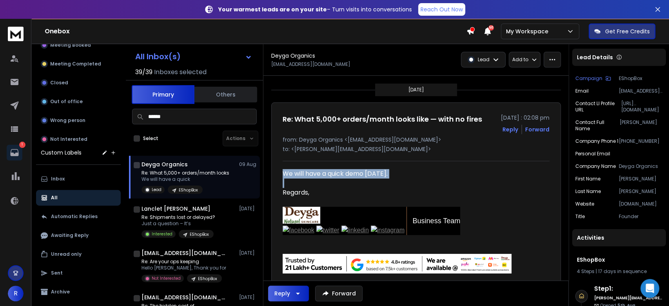
copy div "We will have a quick demo [DATE]."
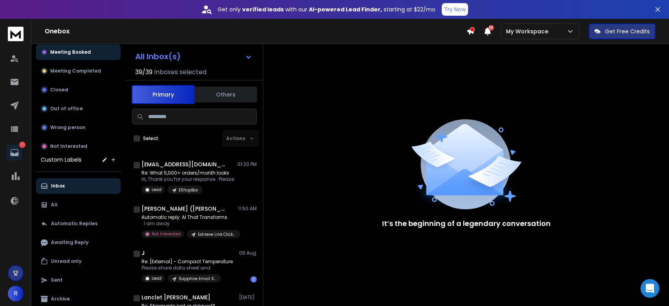
scroll to position [147, 0]
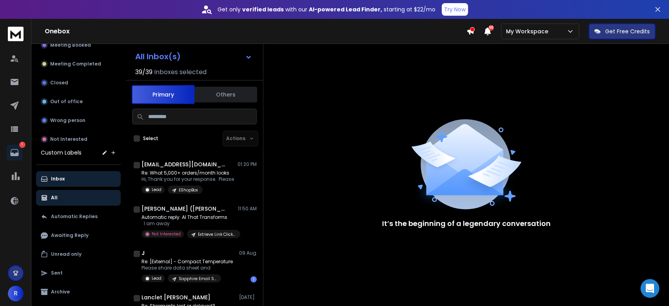
click at [67, 190] on button "All" at bounding box center [78, 198] width 85 height 16
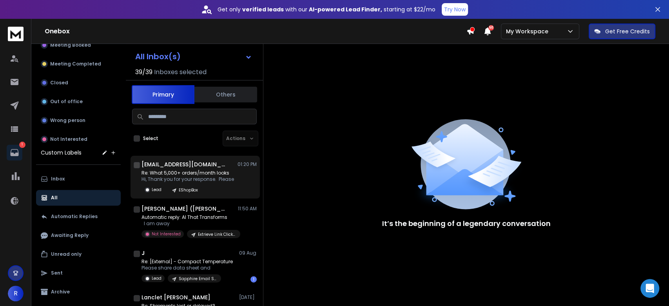
click at [225, 183] on div "Re: What 5,000+ orders/month looks Hi, Thank you for your response. Please Lead…" at bounding box center [187, 182] width 92 height 24
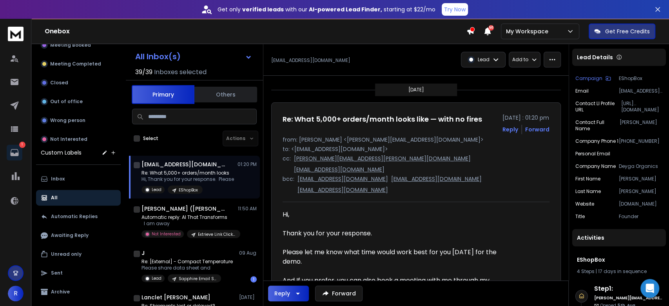
click at [489, 56] on p "Lead" at bounding box center [484, 59] width 12 height 6
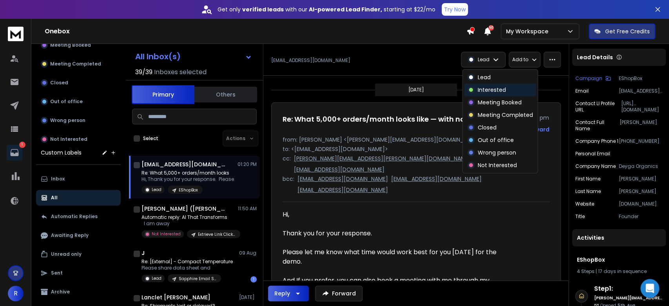
click at [489, 87] on p "Interested" at bounding box center [492, 90] width 28 height 8
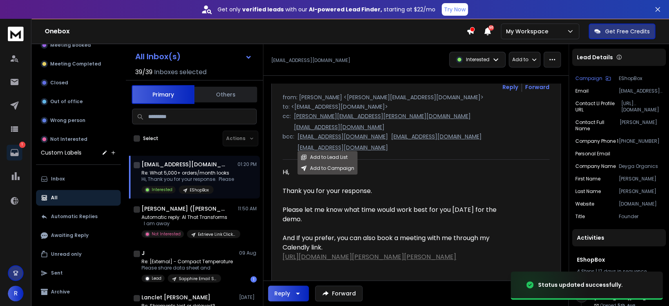
scroll to position [52, 0]
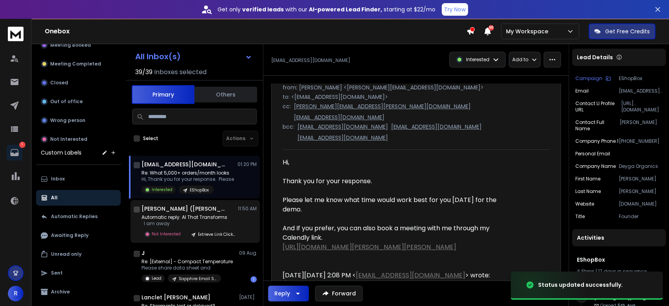
click at [250, 218] on div "Automatic reply: AI That Transforms ﻿ ﻿ I am away Not Interested Extrieve Link …" at bounding box center [198, 226] width 115 height 24
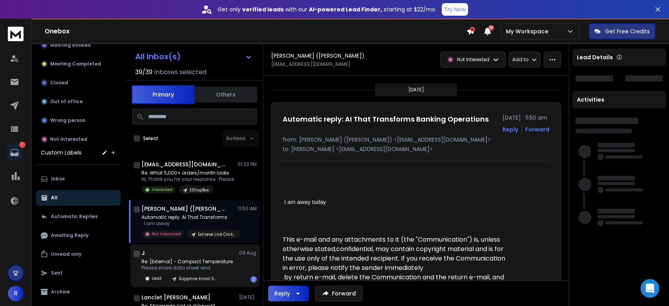
click at [238, 266] on div "Re: [External] - Compact Temperature Please share data sheet and Lead Sapphire …" at bounding box center [198, 270] width 115 height 24
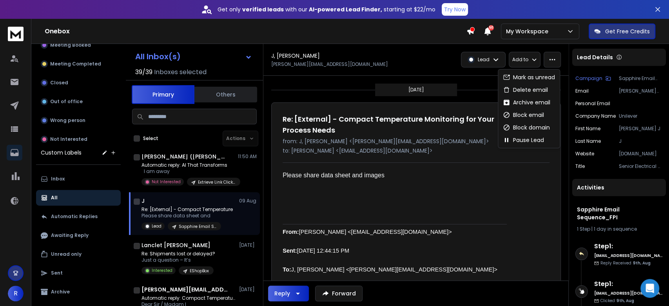
click at [549, 59] on icon "button" at bounding box center [552, 59] width 7 height 7
click at [546, 79] on div "Mark as unread" at bounding box center [529, 77] width 52 height 8
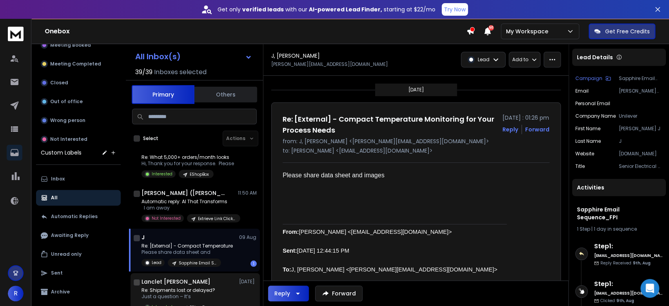
scroll to position [0, 0]
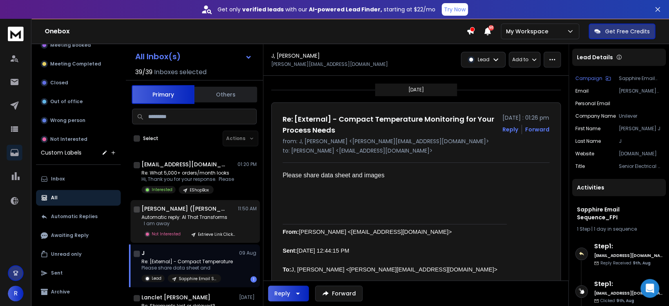
drag, startPoint x: 198, startPoint y: 236, endPoint x: 243, endPoint y: 218, distance: 48.5
click at [209, 234] on p "Extrieve Link Clicked" at bounding box center [217, 234] width 38 height 6
